Goal: Check status: Check status

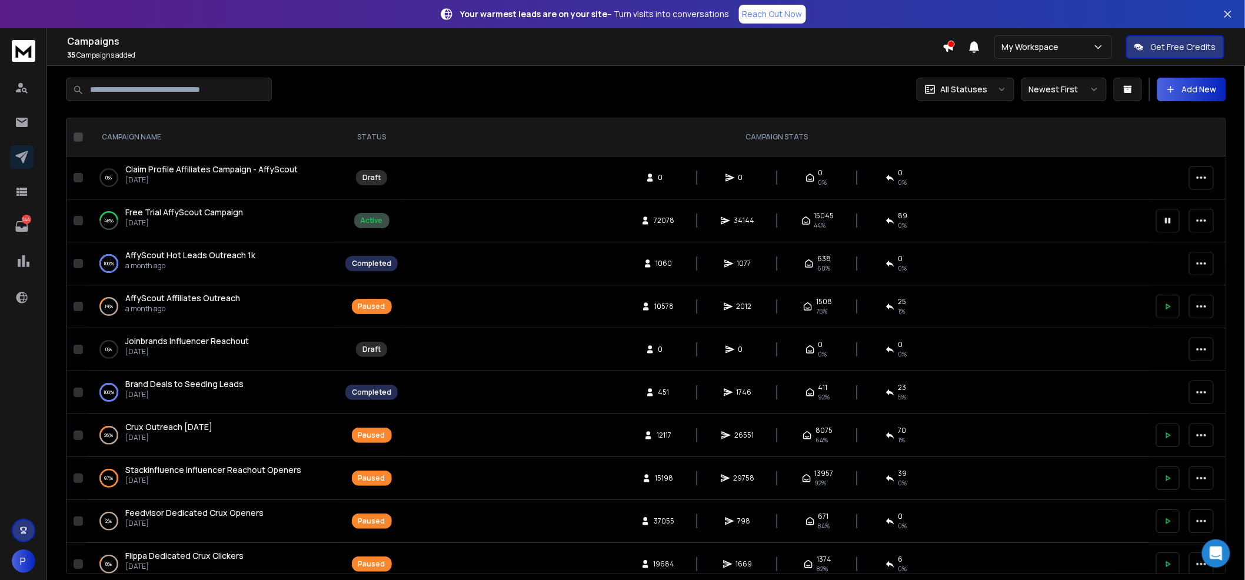
click at [184, 211] on span "Free Trial AffyScout Campaign" at bounding box center [184, 212] width 118 height 11
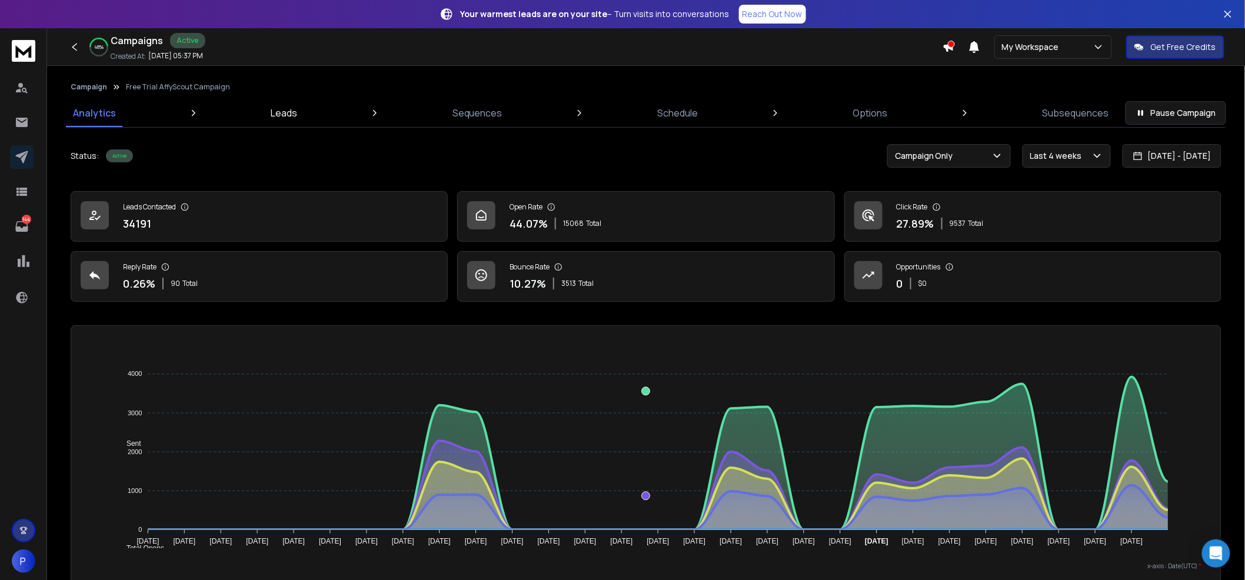
click at [279, 117] on p "Leads" at bounding box center [284, 113] width 26 height 14
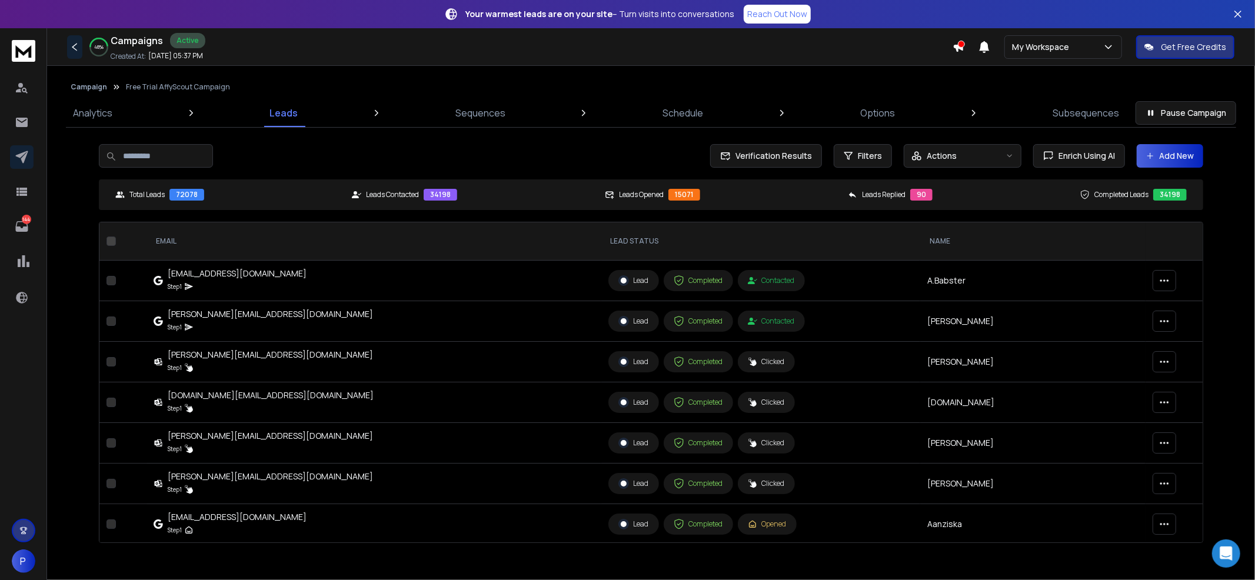
click at [76, 48] on icon at bounding box center [74, 47] width 11 height 11
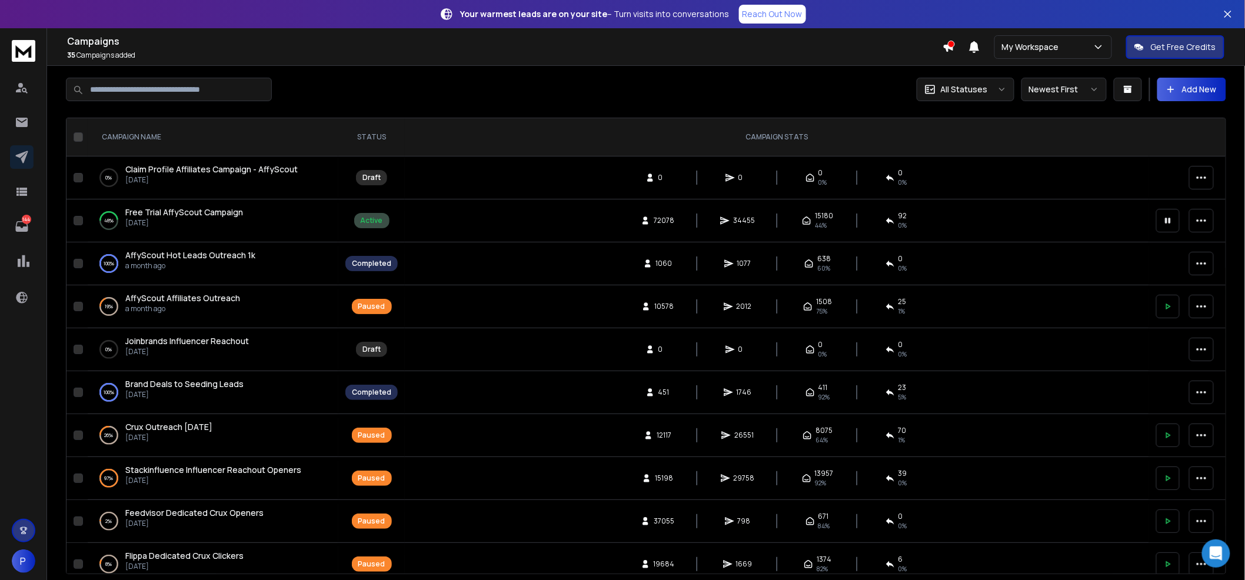
click at [308, 99] on div at bounding box center [356, 90] width 580 height 24
click at [340, 91] on div at bounding box center [356, 90] width 580 height 24
